Goal: Communication & Community: Answer question/provide support

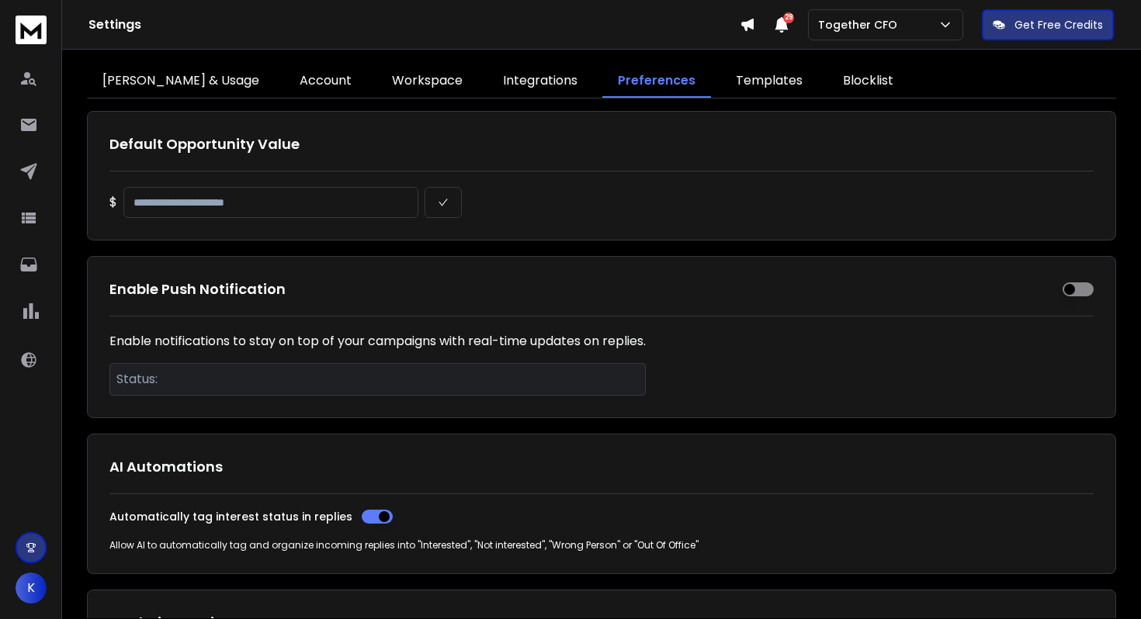
scroll to position [15, 0]
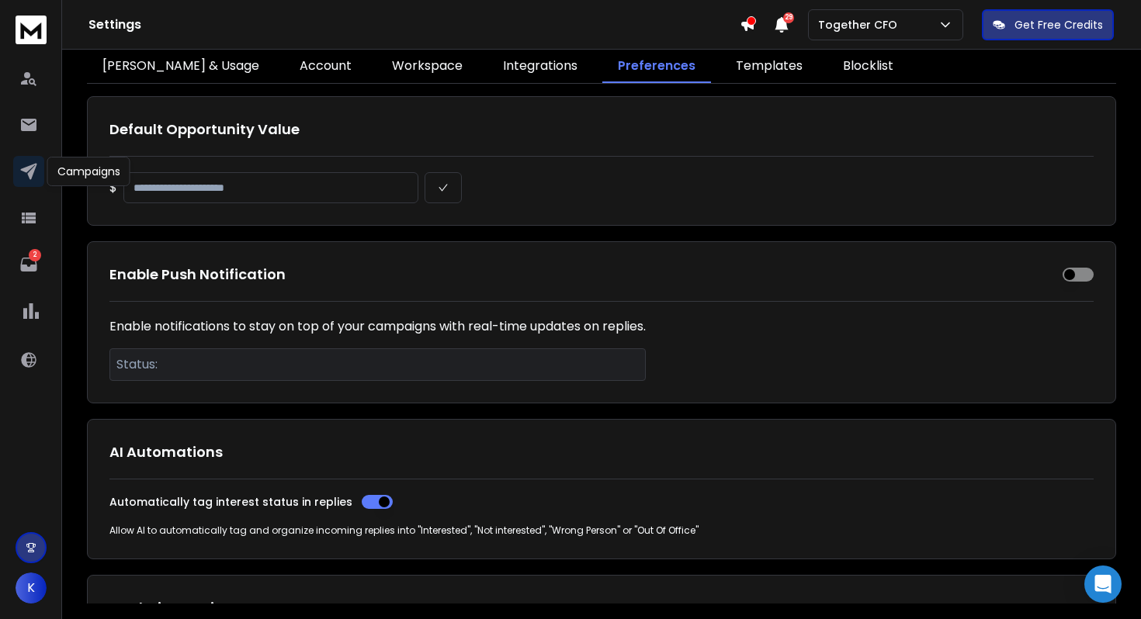
click at [33, 172] on icon at bounding box center [28, 171] width 16 height 16
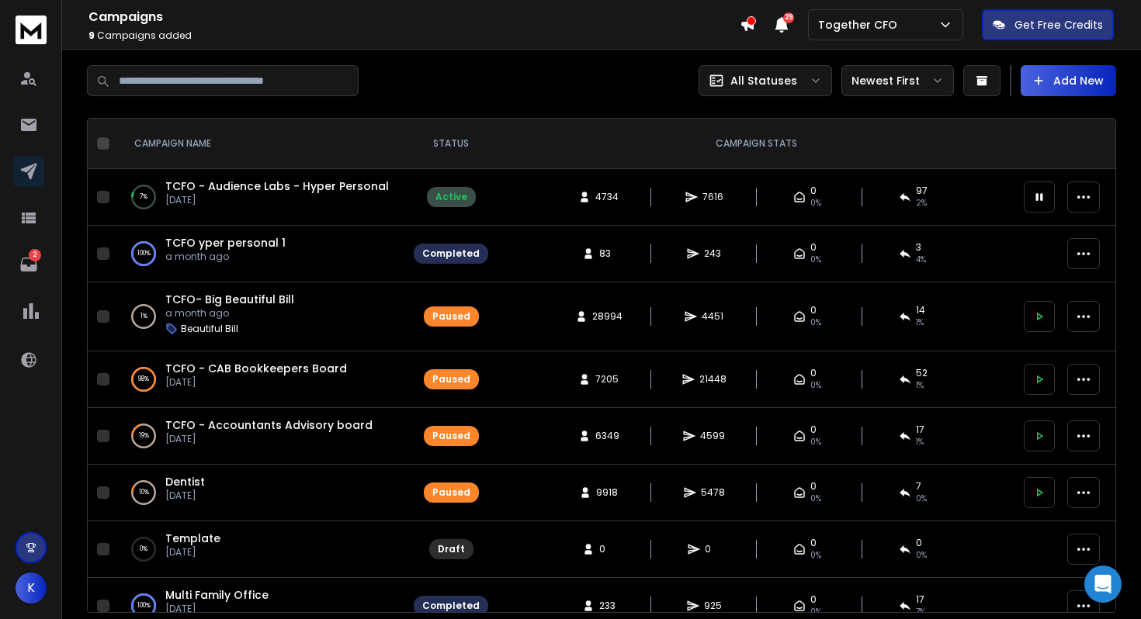
click at [293, 189] on span "TCFO - Audience Labs - Hyper Personal" at bounding box center [277, 187] width 224 height 16
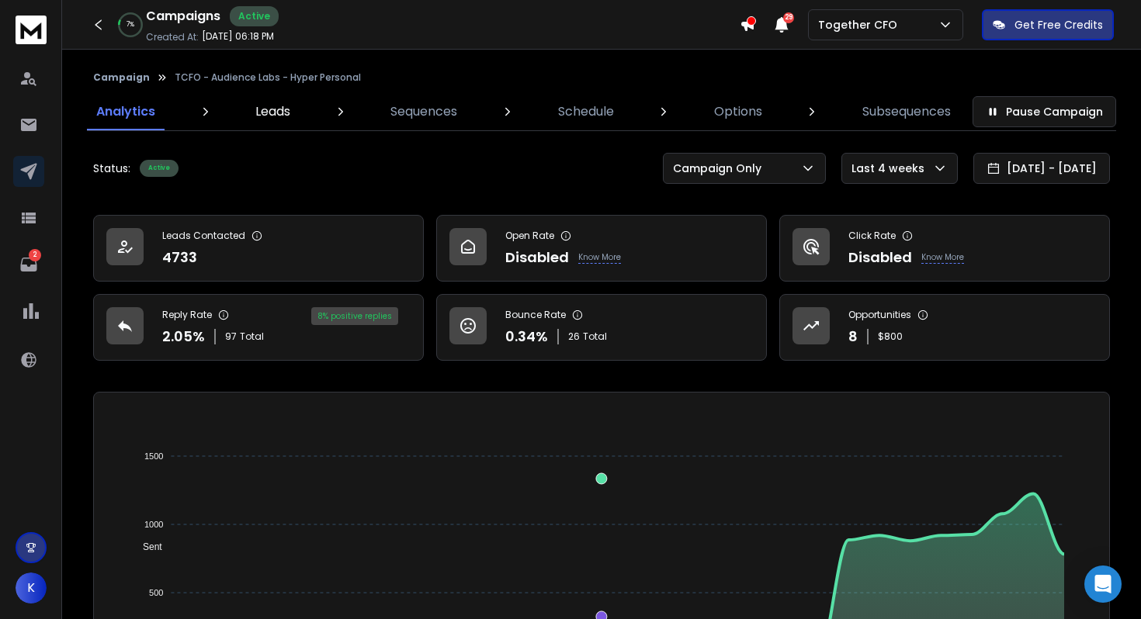
click at [289, 116] on p "Leads" at bounding box center [272, 111] width 35 height 19
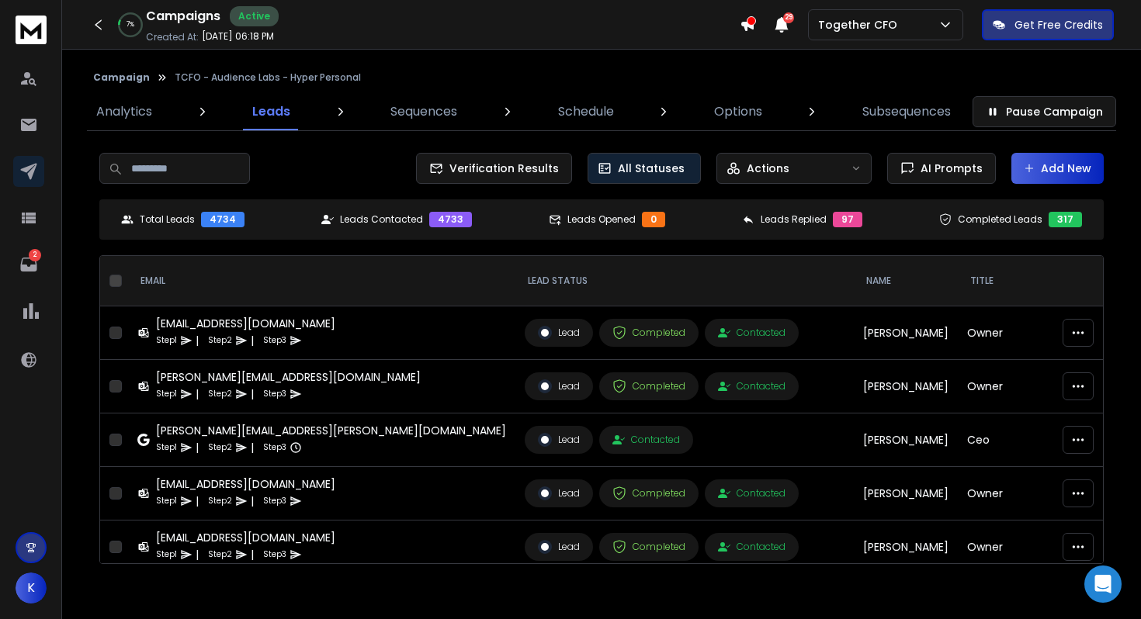
click at [661, 169] on p "All Statuses" at bounding box center [651, 169] width 67 height 16
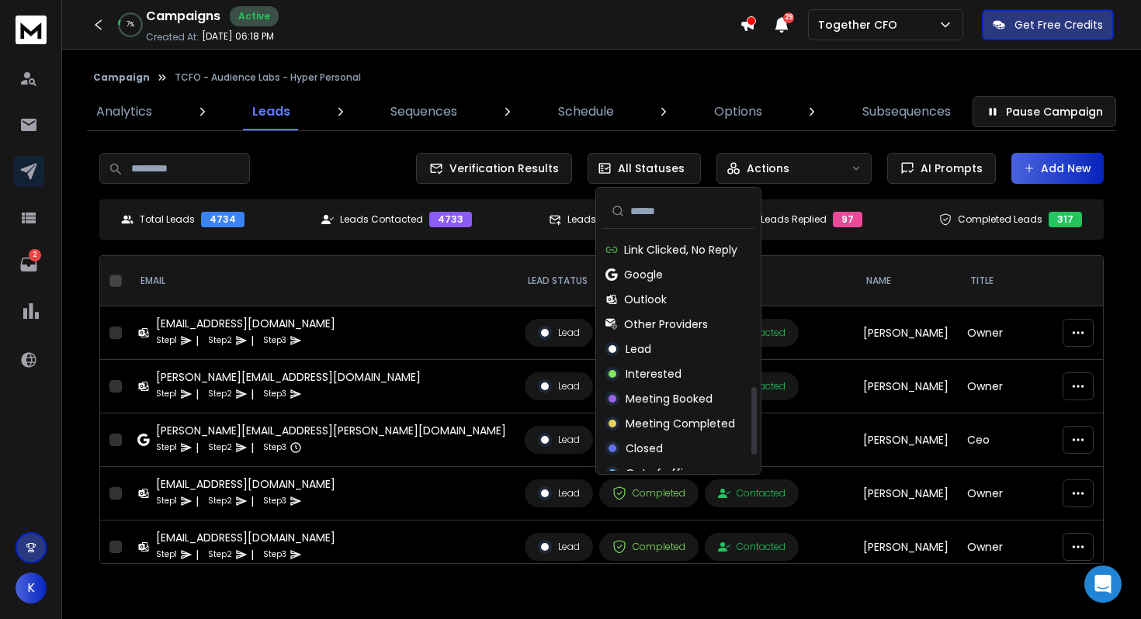
scroll to position [512, 0]
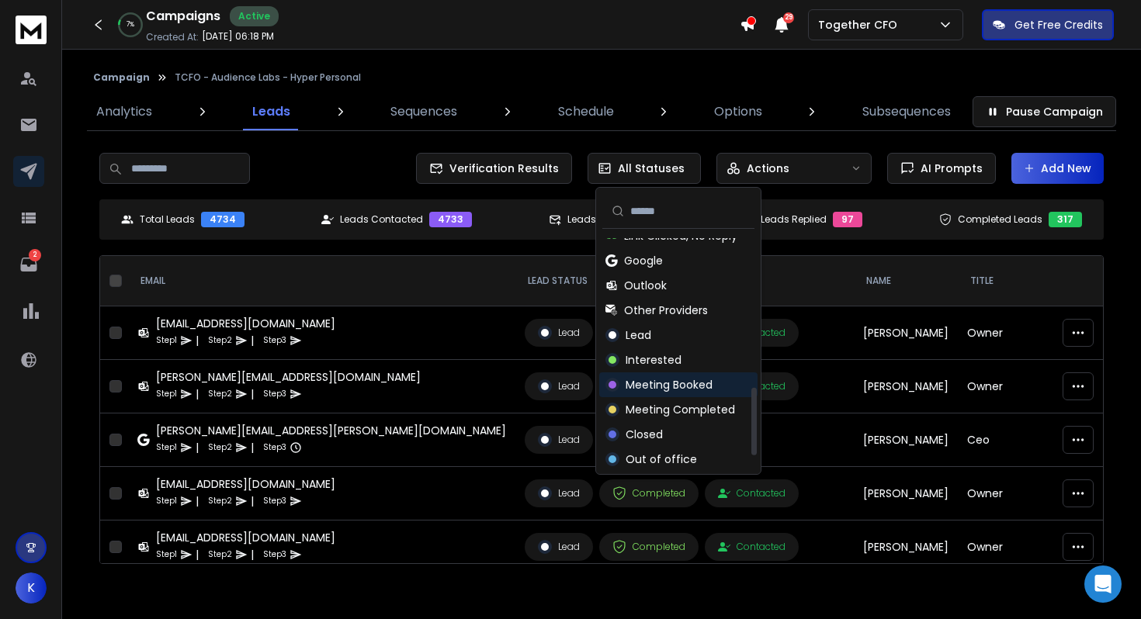
click at [674, 388] on p "Meeting Booked" at bounding box center [669, 385] width 87 height 16
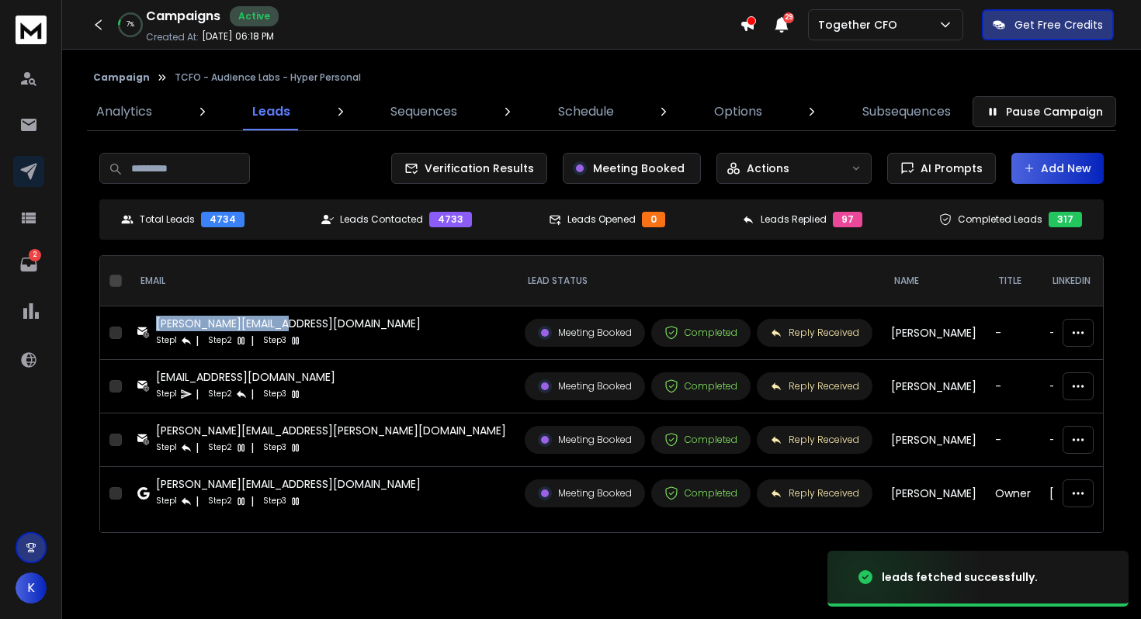
drag, startPoint x: 297, startPoint y: 321, endPoint x: 158, endPoint y: 326, distance: 139.8
click at [158, 326] on div "[PERSON_NAME][EMAIL_ADDRESS][DOMAIN_NAME]" at bounding box center [288, 324] width 265 height 16
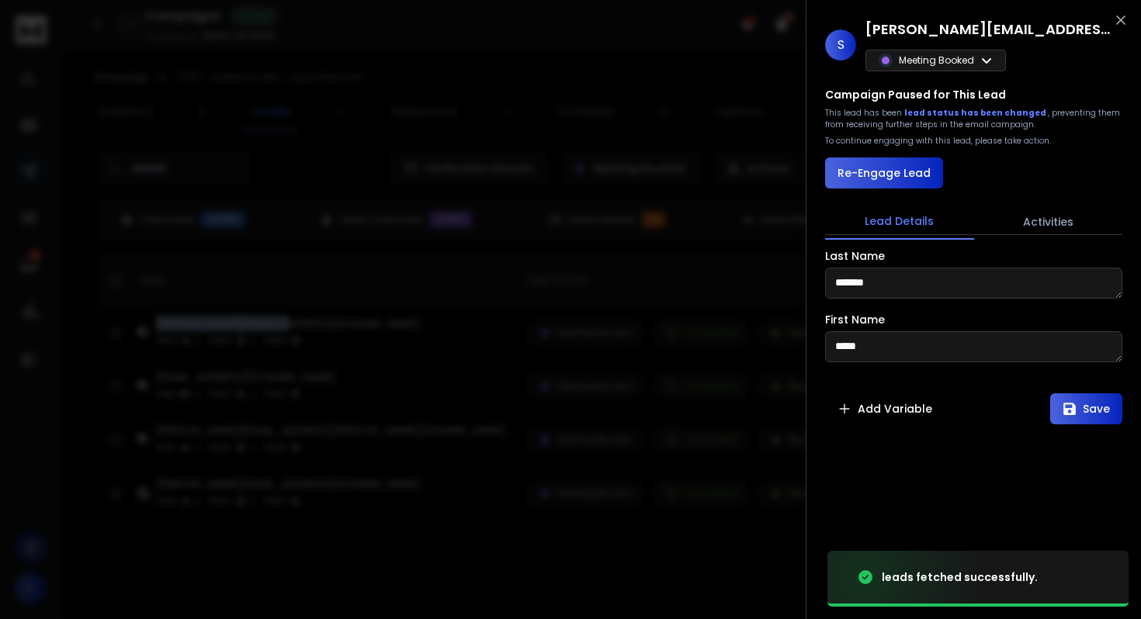
copy div "[PERSON_NAME][EMAIL_ADDRESS][DOMAIN_NAME]"
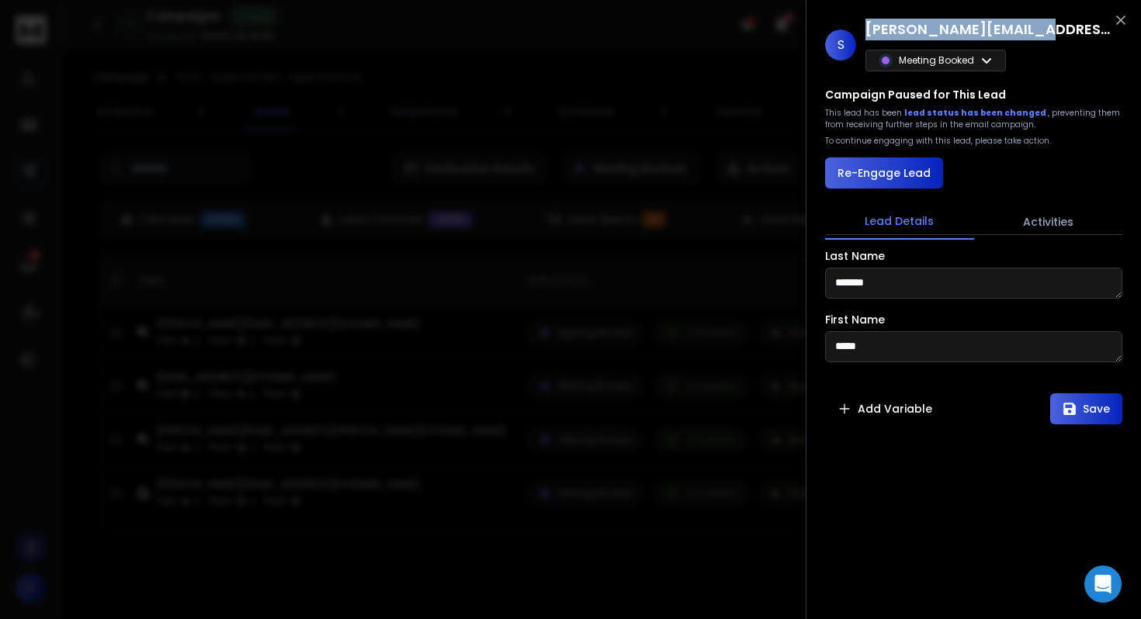
drag, startPoint x: 1046, startPoint y: 34, endPoint x: 861, endPoint y: 32, distance: 184.8
click at [861, 32] on div "S [PERSON_NAME][EMAIL_ADDRESS][DOMAIN_NAME] Meeting Booked" at bounding box center [973, 45] width 297 height 53
copy h1 "[PERSON_NAME][EMAIL_ADDRESS][DOMAIN_NAME]"
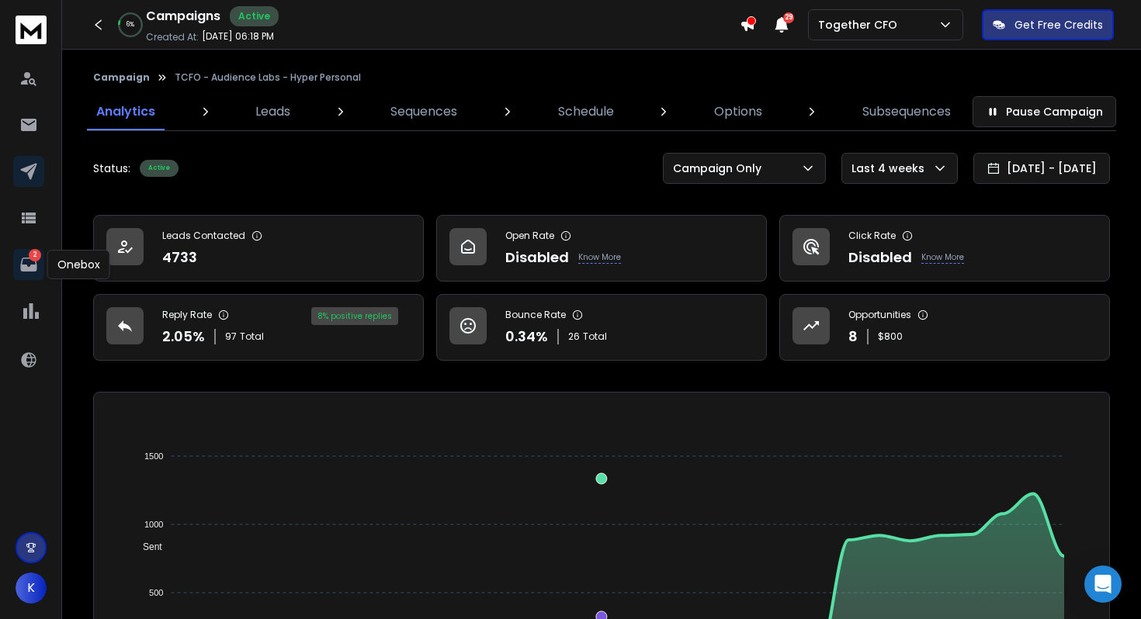
click at [29, 258] on p "2" at bounding box center [35, 255] width 12 height 12
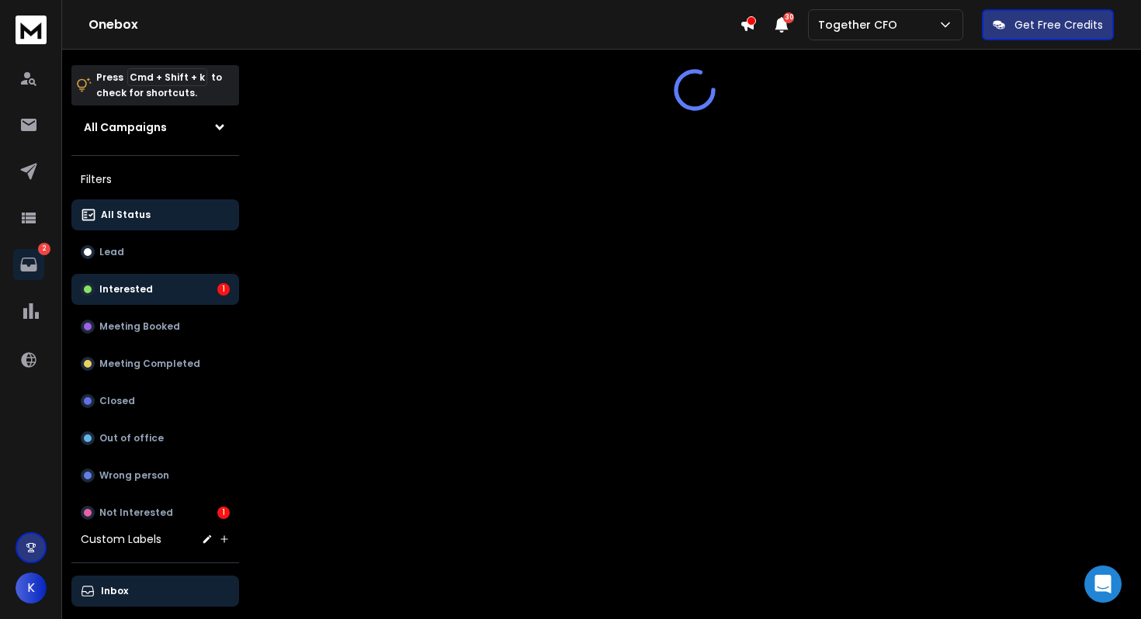
click at [134, 286] on p "Interested" at bounding box center [126, 289] width 54 height 12
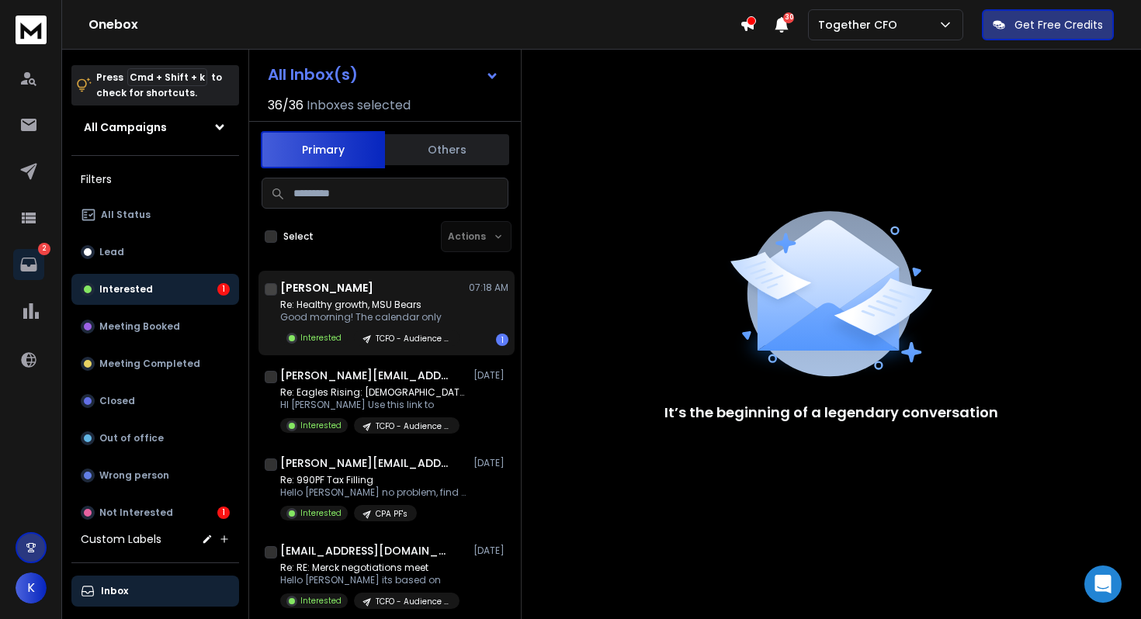
click at [372, 321] on p "Good morning! The calendar only" at bounding box center [369, 317] width 179 height 12
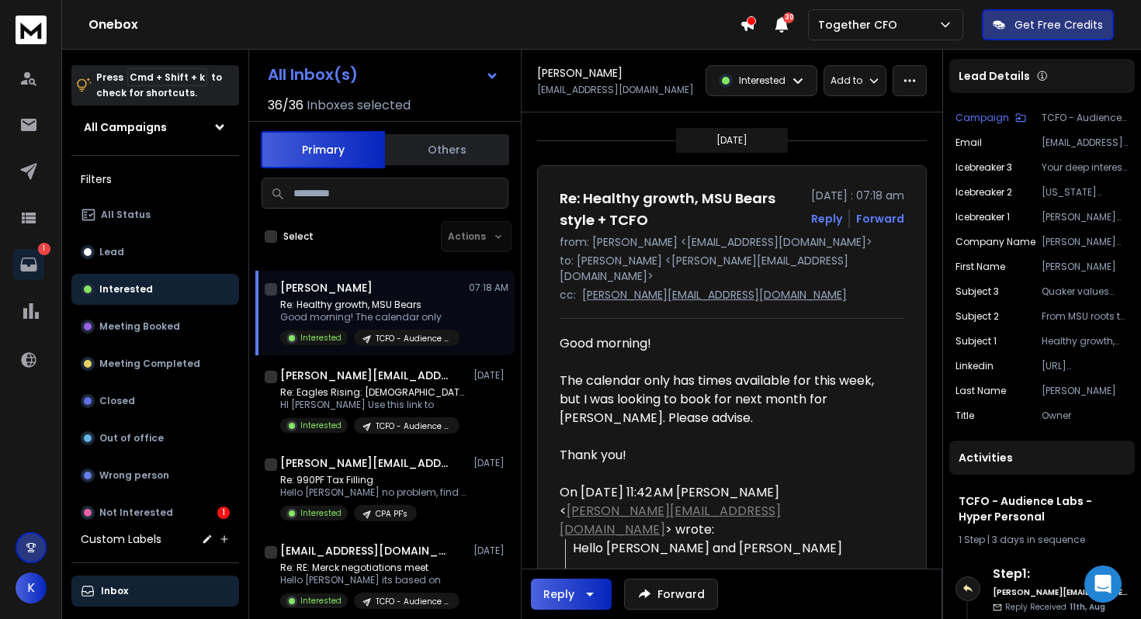
click at [563, 599] on div "Reply" at bounding box center [558, 595] width 31 height 16
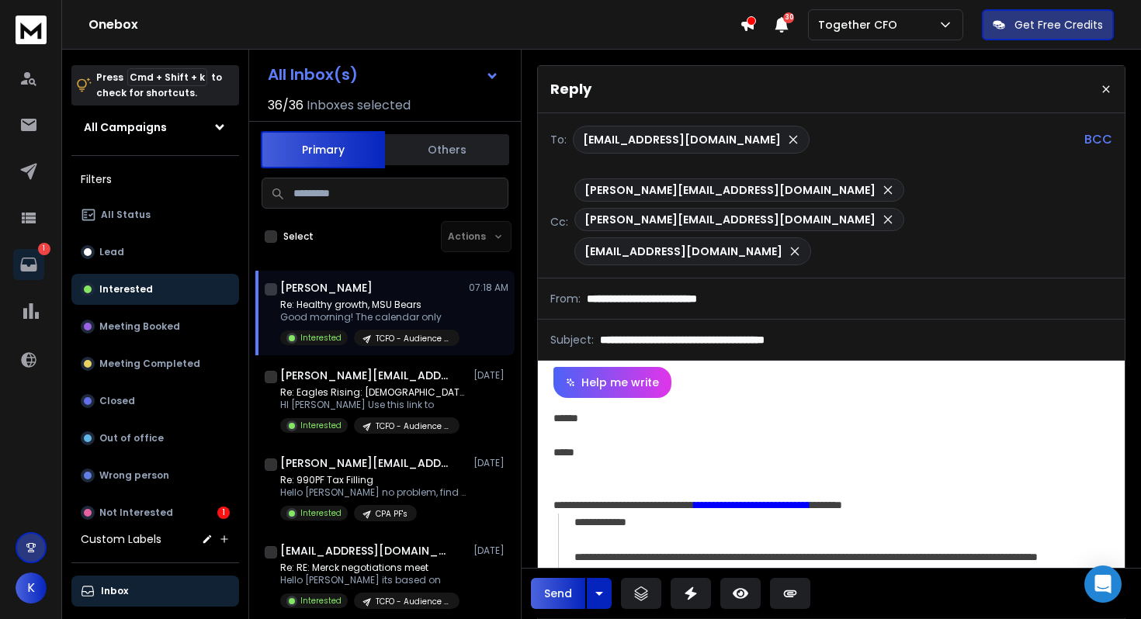
scroll to position [85, 0]
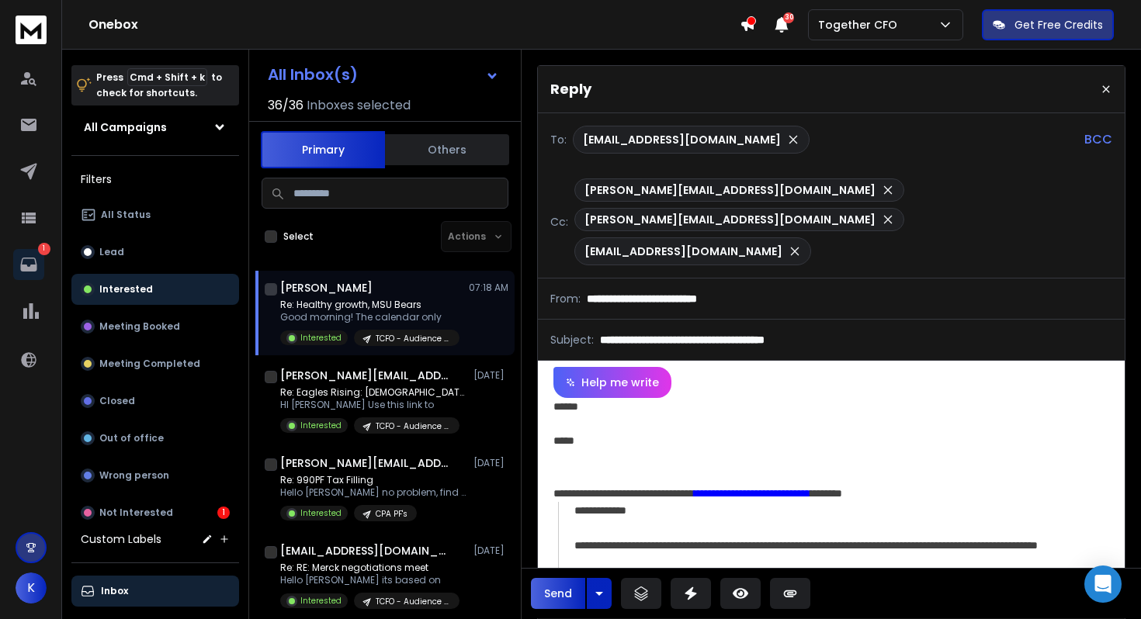
click at [558, 591] on button "Send" at bounding box center [558, 593] width 54 height 31
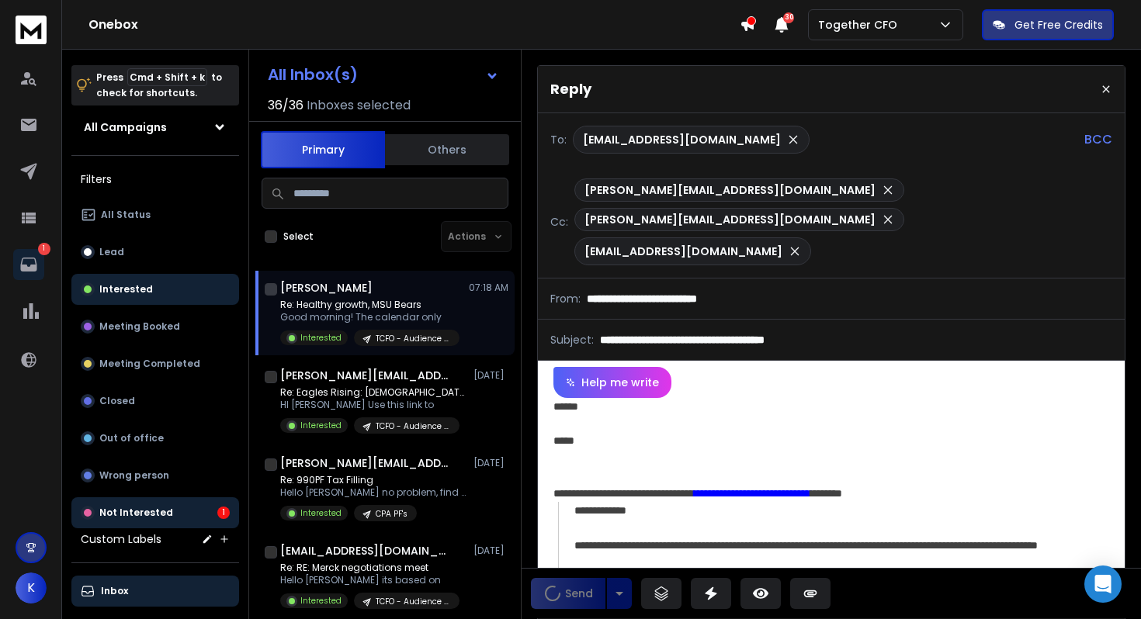
click at [168, 504] on button "Not Interested 1" at bounding box center [155, 513] width 168 height 31
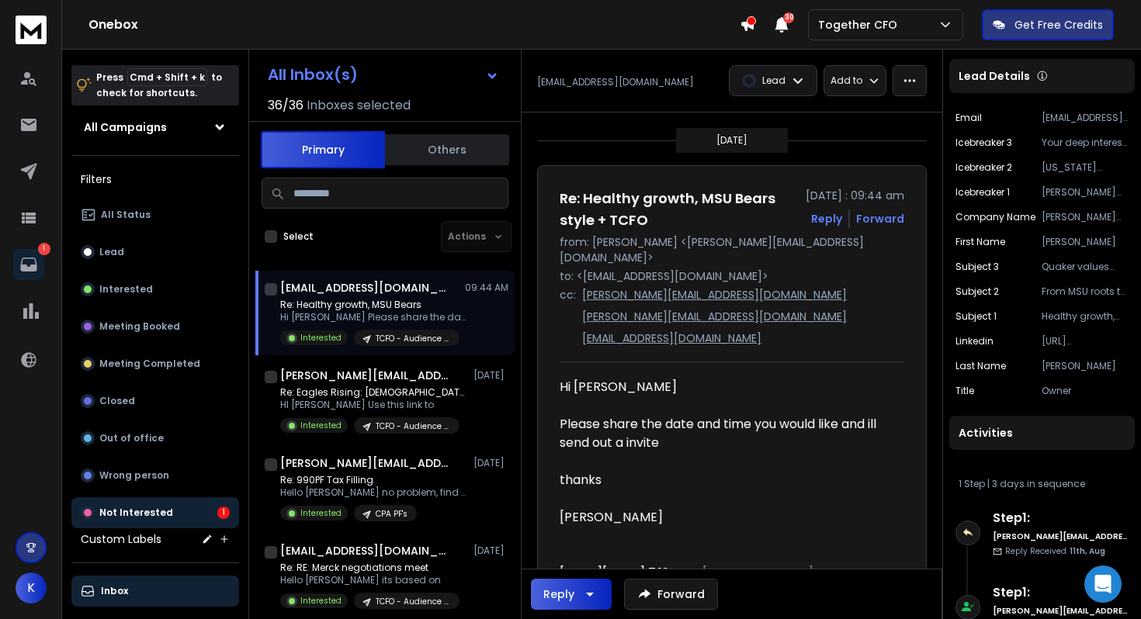
click at [163, 505] on button "Not Interested 1" at bounding box center [155, 513] width 168 height 31
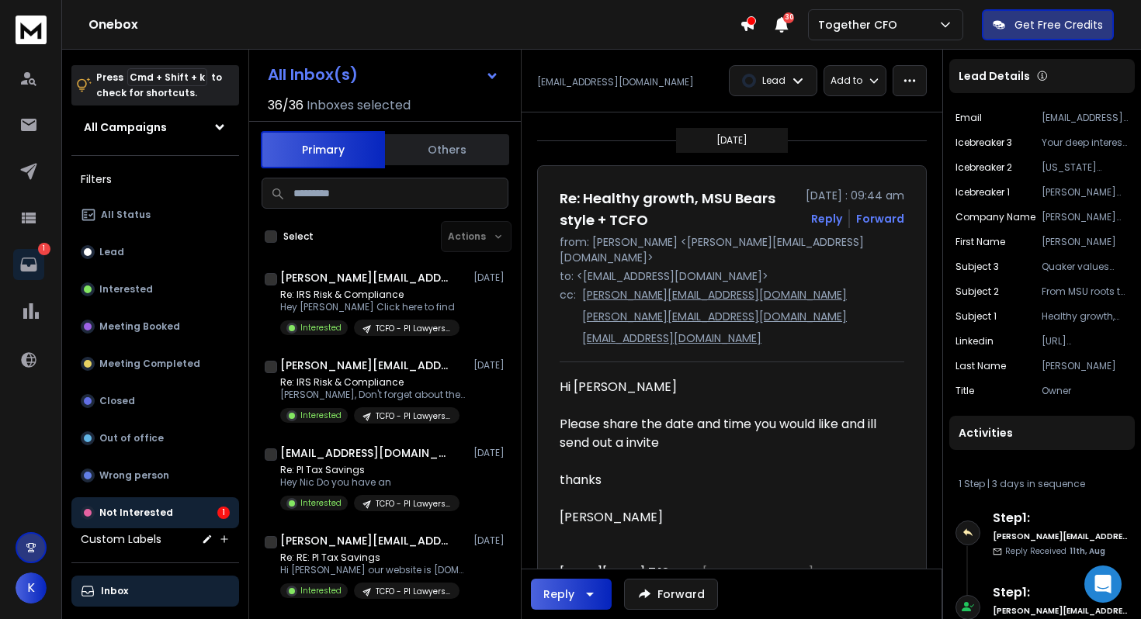
scroll to position [1459, 0]
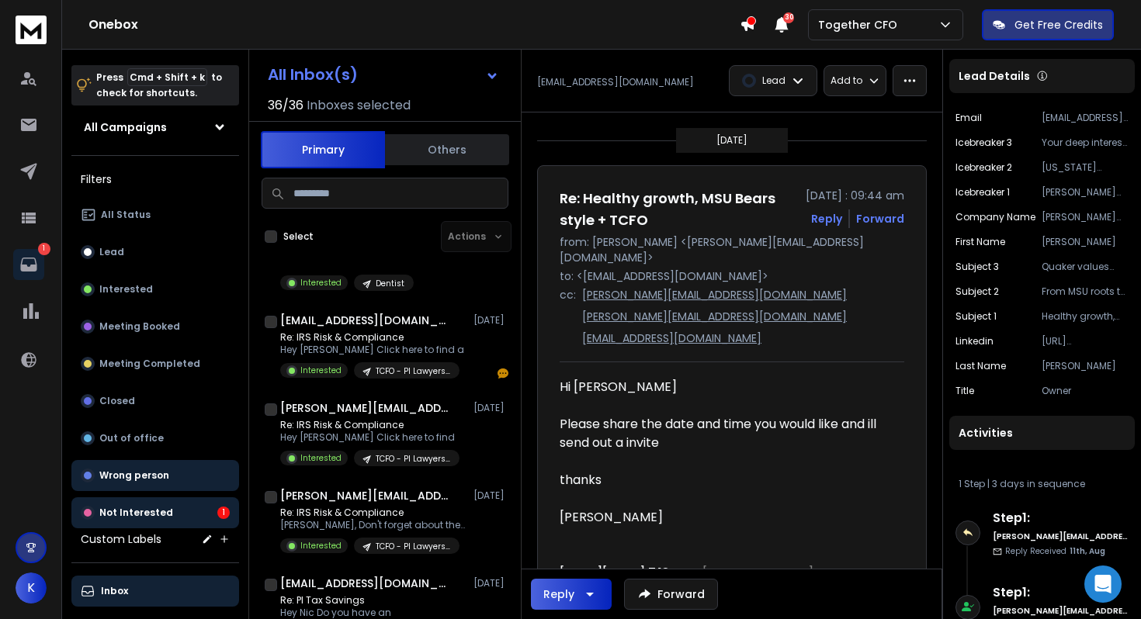
click at [151, 473] on p "Wrong person" at bounding box center [134, 476] width 70 height 12
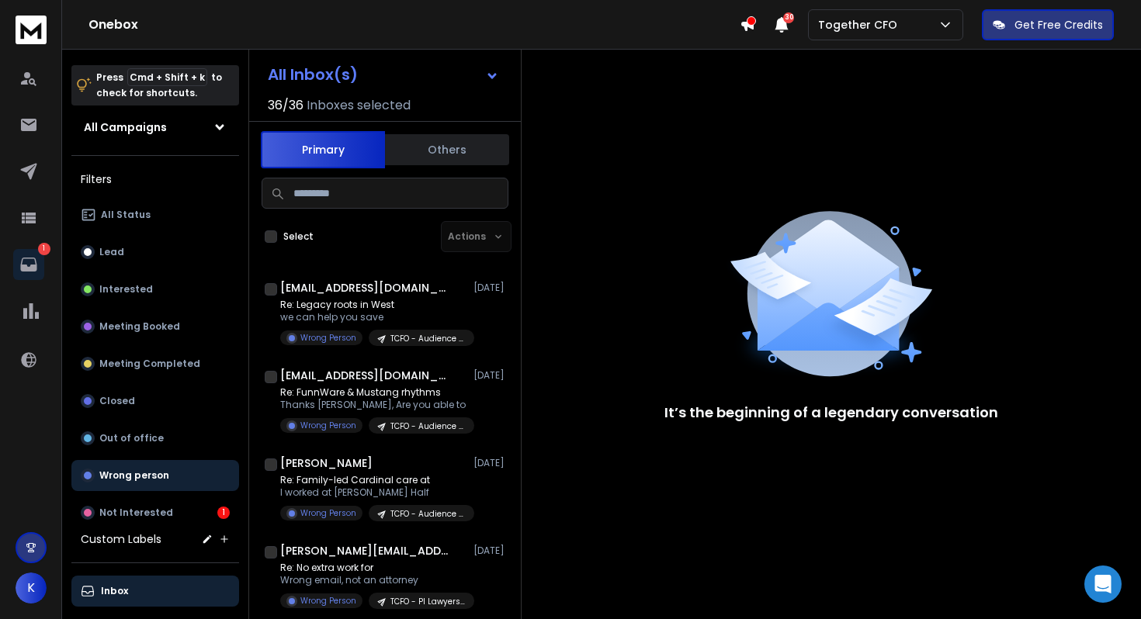
click at [139, 512] on p "Not Interested" at bounding box center [136, 513] width 74 height 12
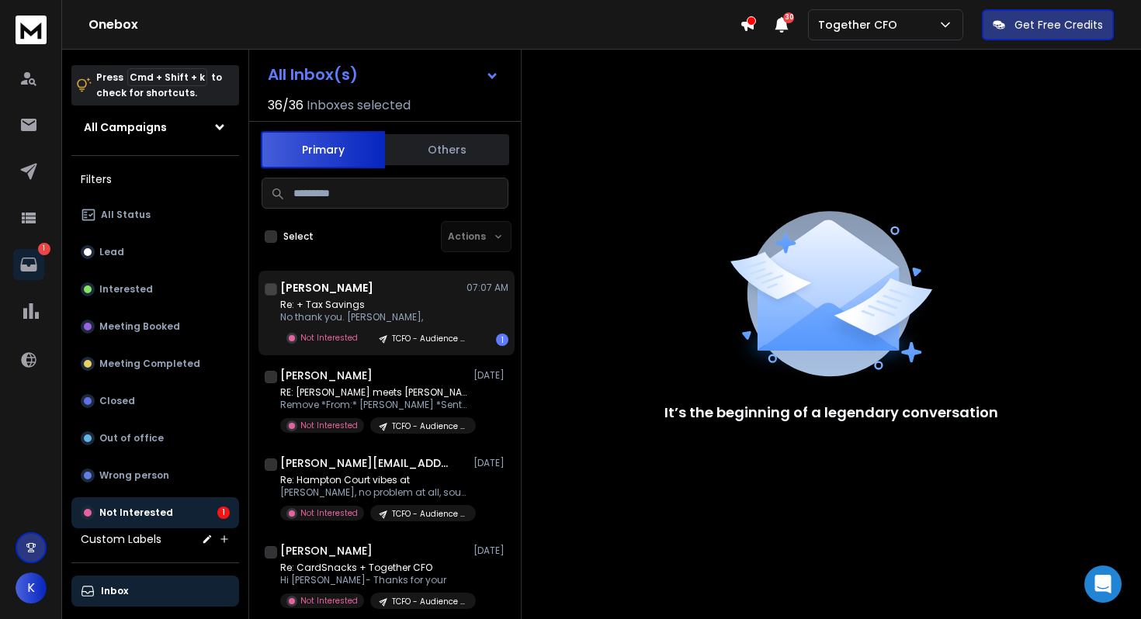
click at [382, 301] on p "Re: + Tax Savings" at bounding box center [373, 305] width 186 height 12
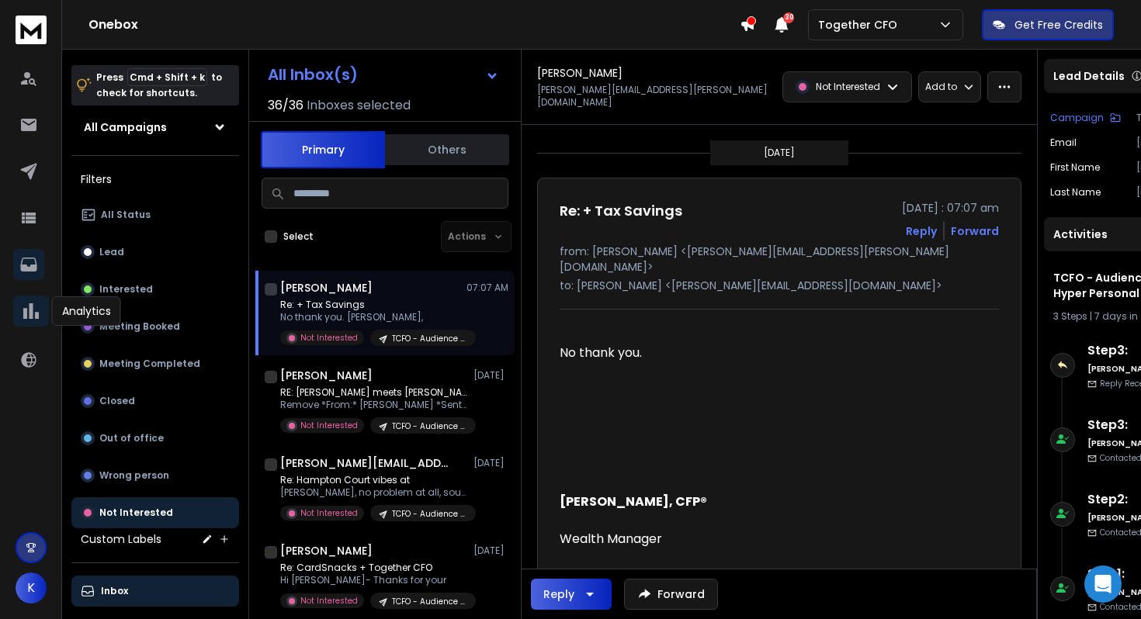
click at [34, 314] on icon at bounding box center [30, 311] width 23 height 23
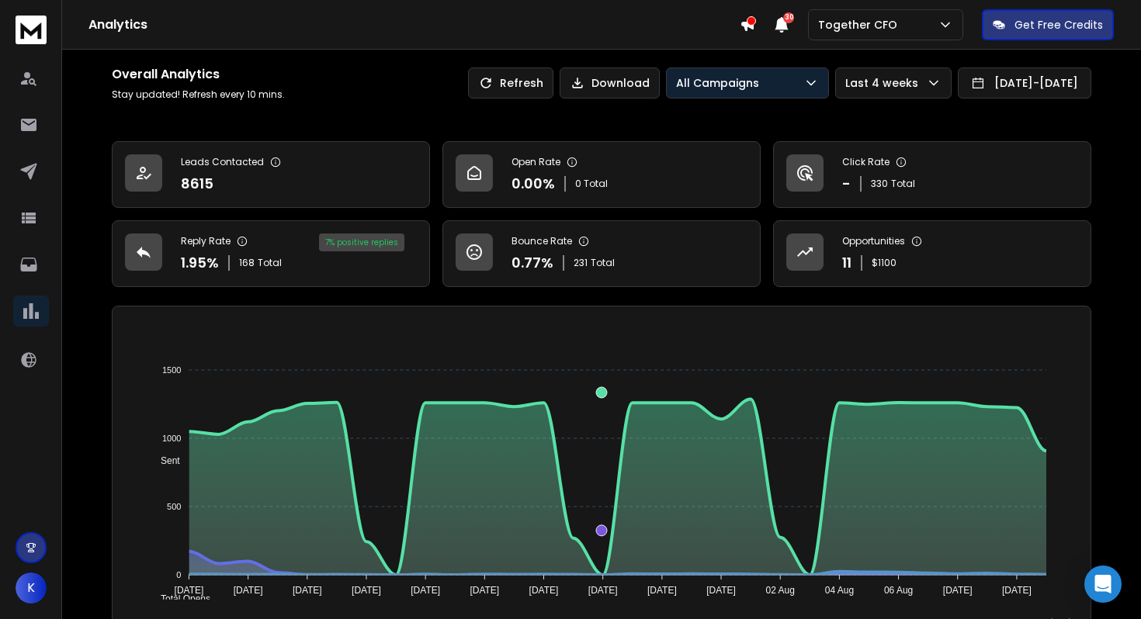
click at [684, 88] on p "All Campaigns" at bounding box center [720, 83] width 89 height 16
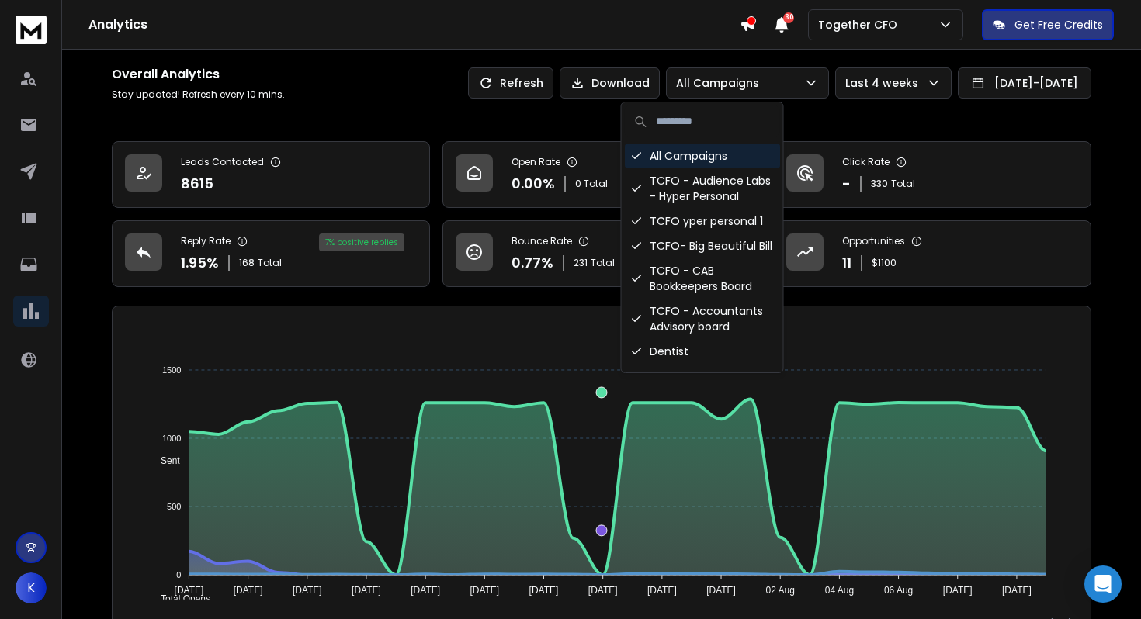
click at [676, 161] on div "All Campaigns" at bounding box center [702, 156] width 155 height 25
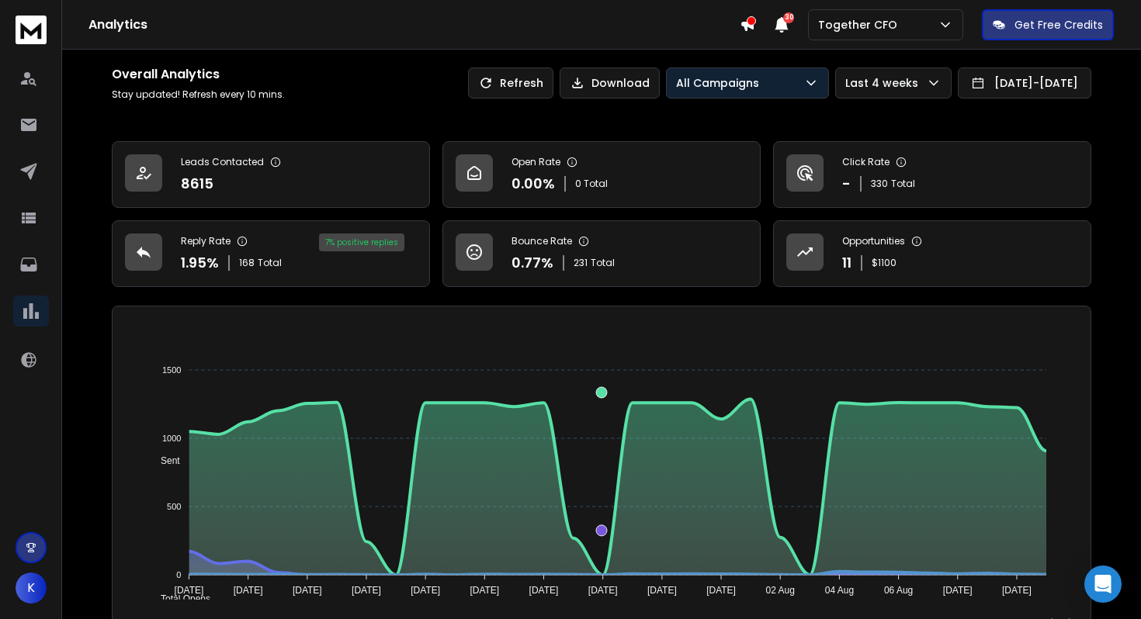
click at [686, 94] on button "All Campaigns" at bounding box center [747, 83] width 163 height 31
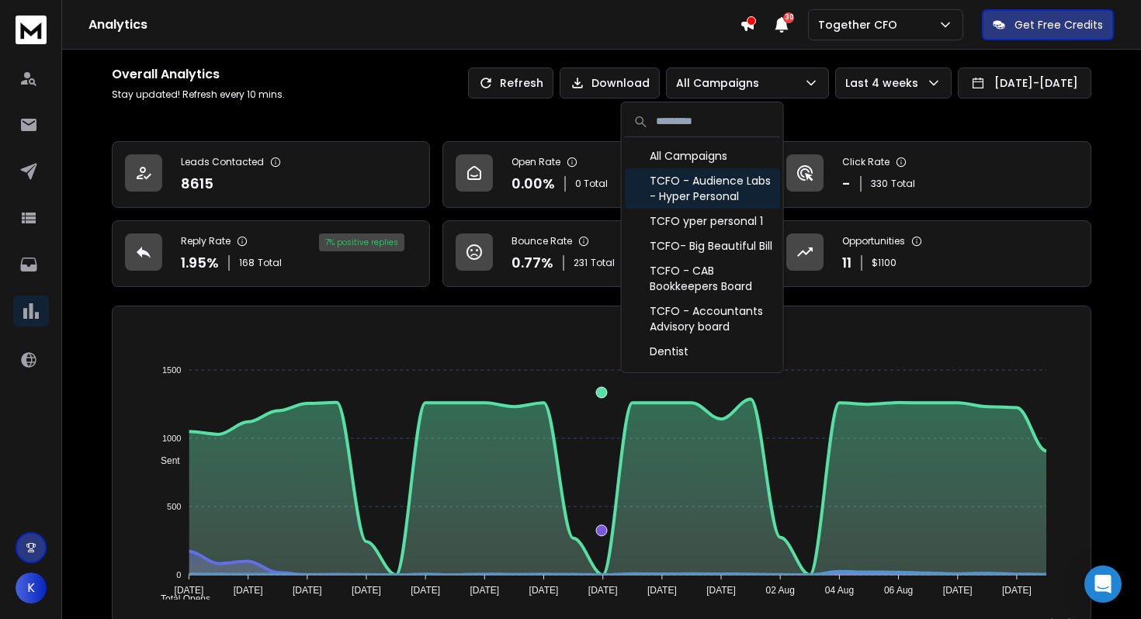
click at [692, 187] on div "TCFO - Audience Labs - Hyper Personal" at bounding box center [702, 188] width 155 height 40
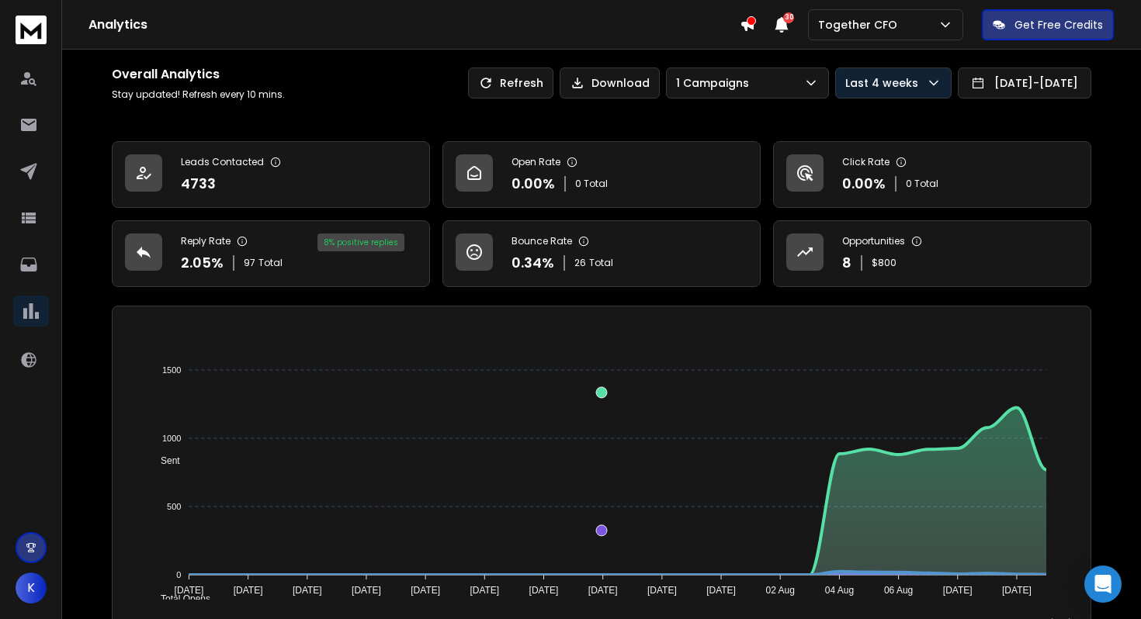
click at [845, 82] on p "Last 4 weeks" at bounding box center [884, 83] width 79 height 16
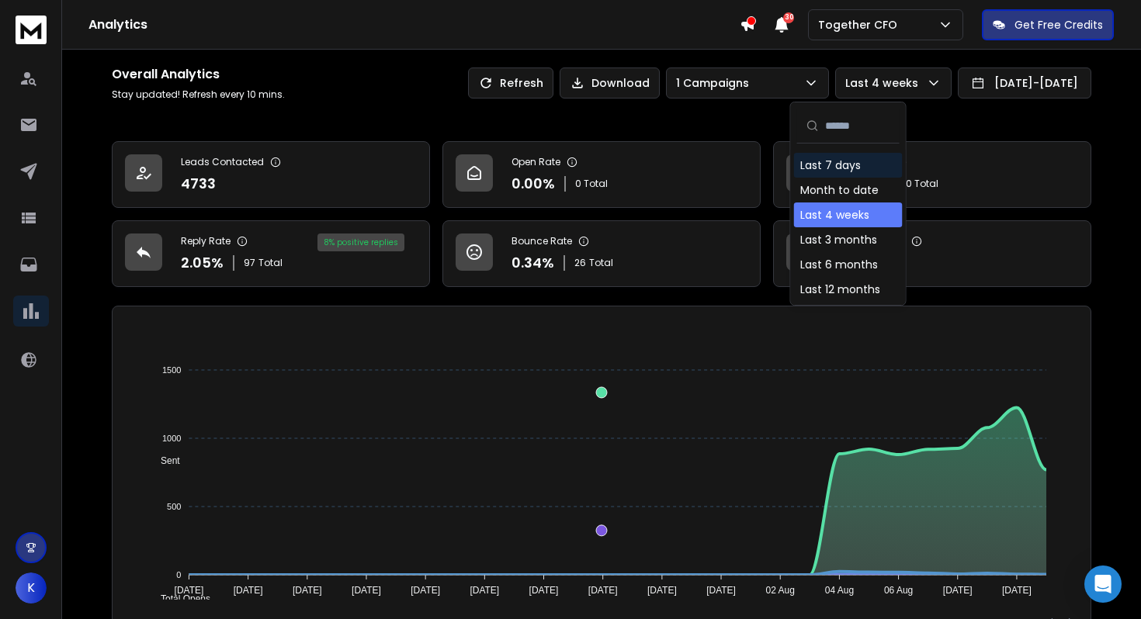
click at [837, 166] on div "Last 7 days" at bounding box center [830, 166] width 61 height 16
